Goal: Task Accomplishment & Management: Use online tool/utility

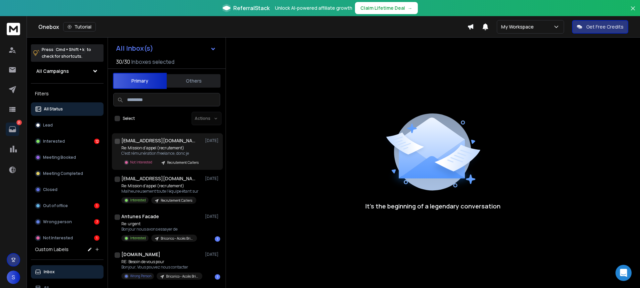
click at [178, 144] on h1 "beguemaryne@gmail.com" at bounding box center [158, 141] width 74 height 7
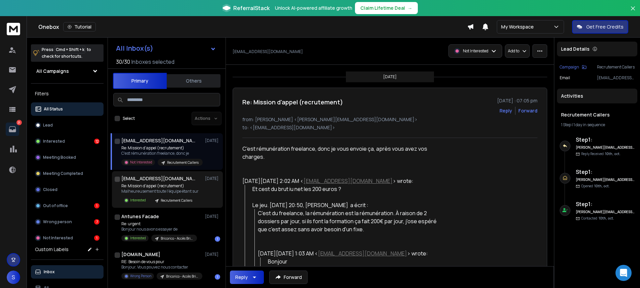
click at [170, 184] on p "Re: Mission d'appel (recrutement)" at bounding box center [159, 186] width 77 height 5
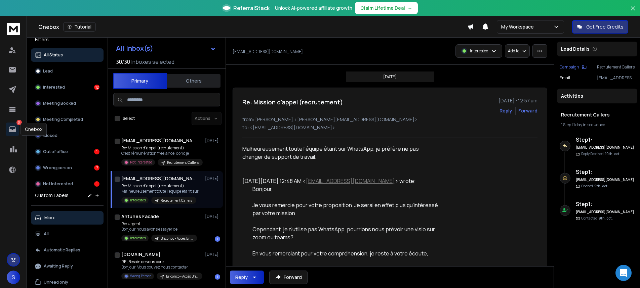
click at [10, 134] on link "21" at bounding box center [12, 129] width 13 height 13
click at [13, 89] on icon at bounding box center [12, 89] width 7 height 7
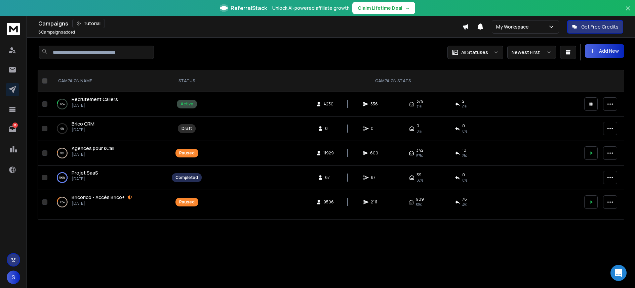
click at [592, 107] on button at bounding box center [590, 103] width 13 height 13
